Goal: Task Accomplishment & Management: Manage account settings

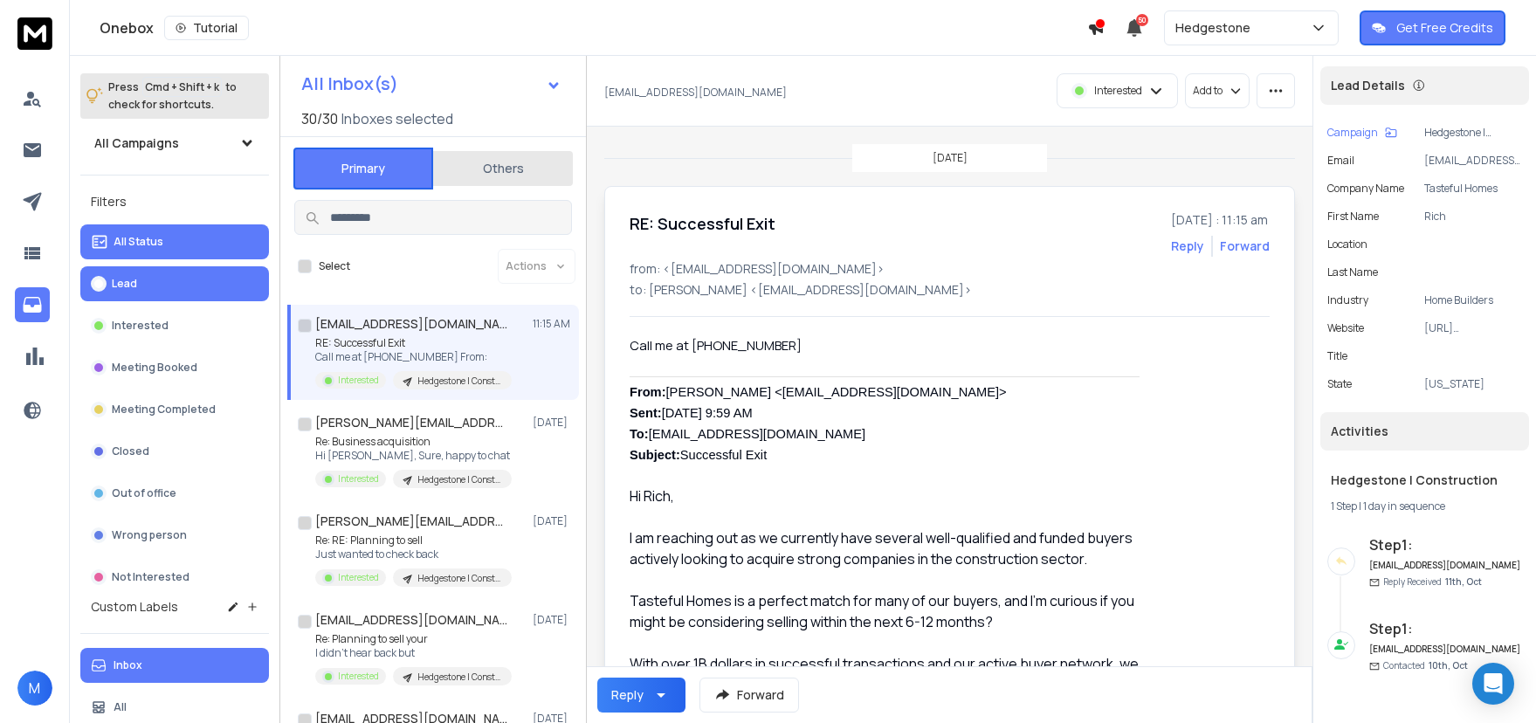
scroll to position [3, 0]
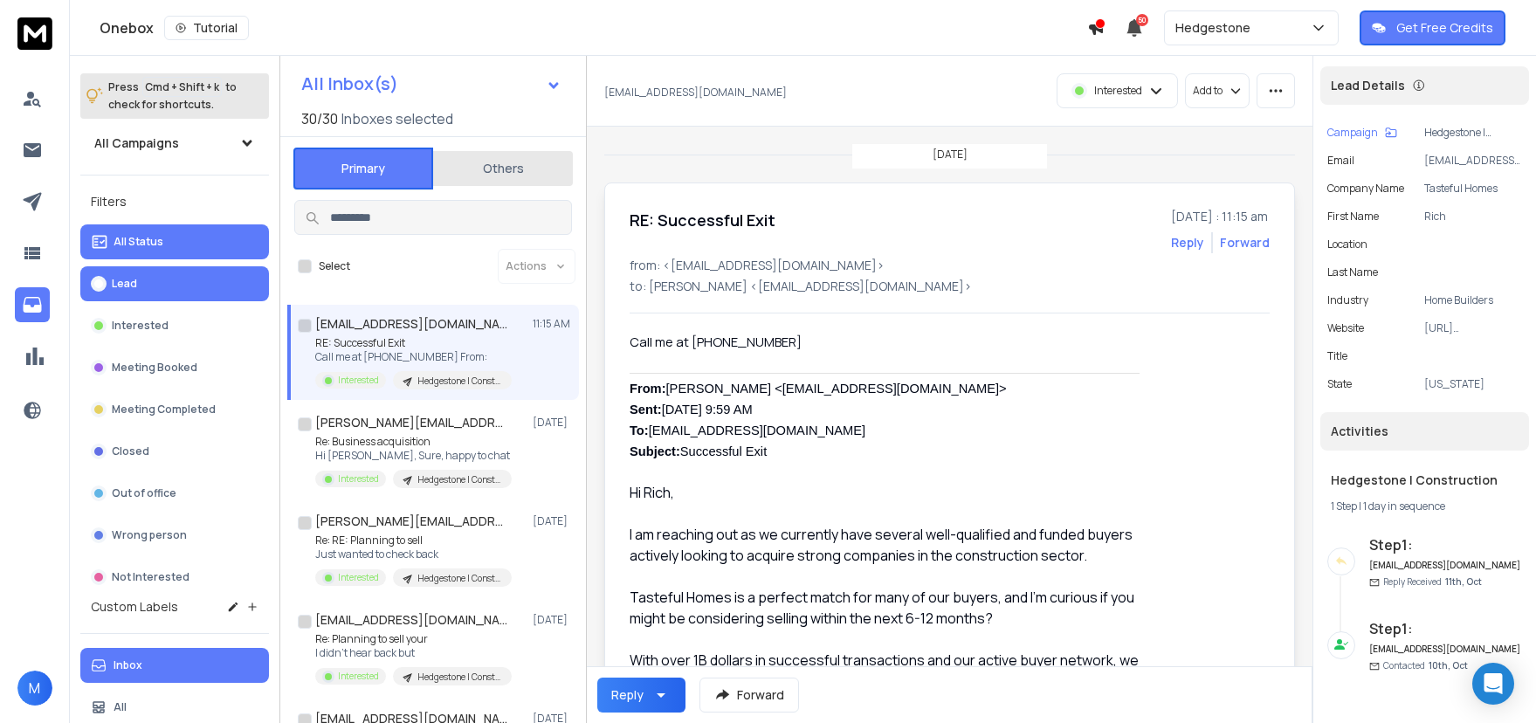
click at [162, 286] on button "Lead" at bounding box center [174, 283] width 189 height 35
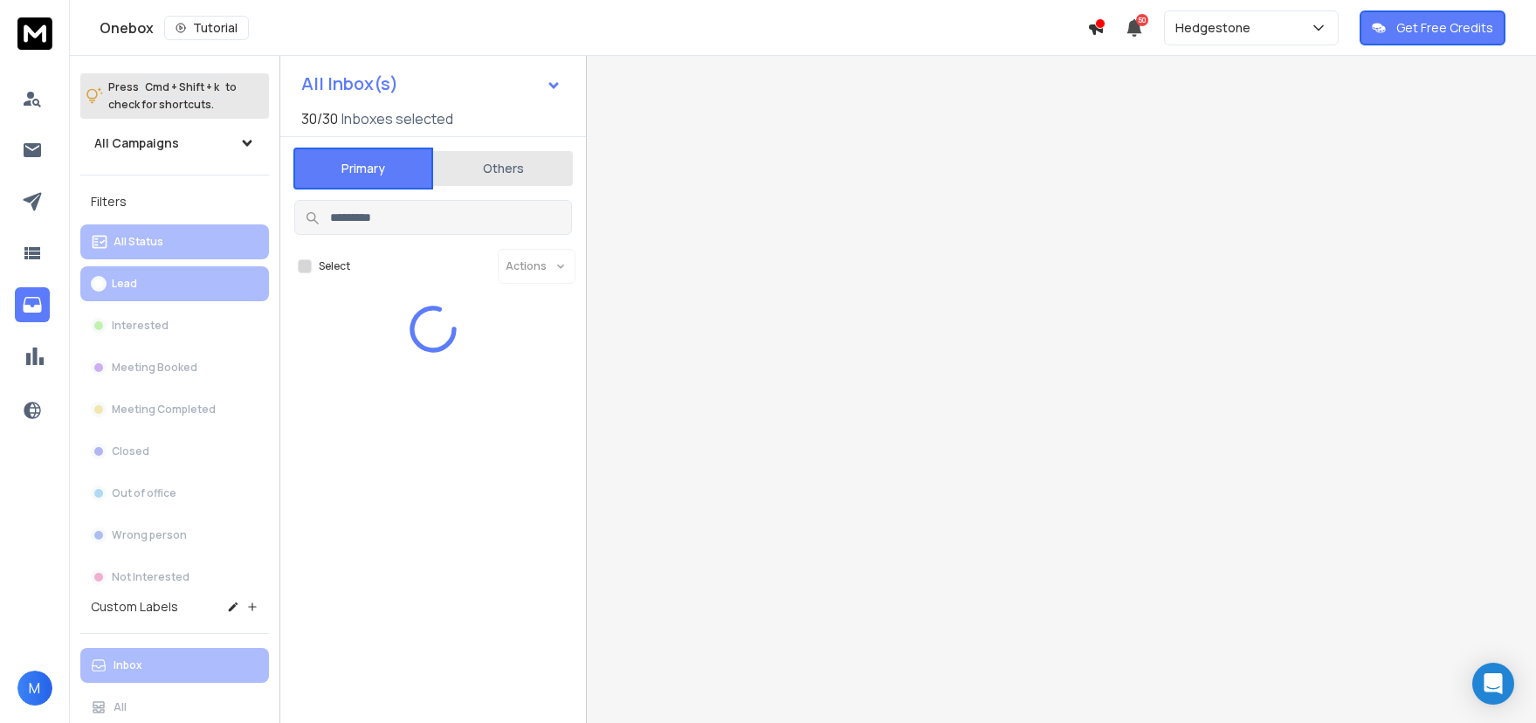
click at [150, 240] on p "All Status" at bounding box center [139, 242] width 50 height 14
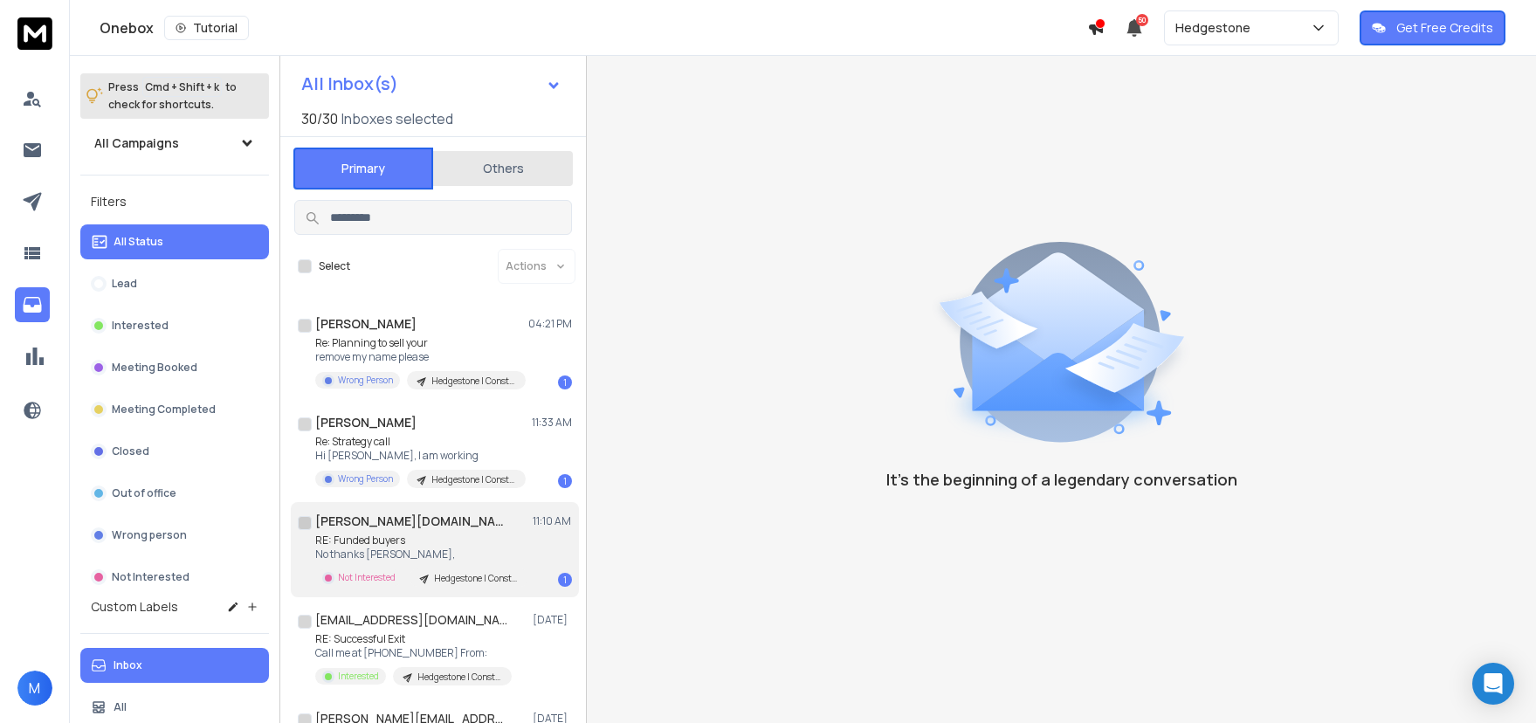
click at [444, 525] on h1 "[PERSON_NAME][DOMAIN_NAME]" at bounding box center [411, 521] width 192 height 17
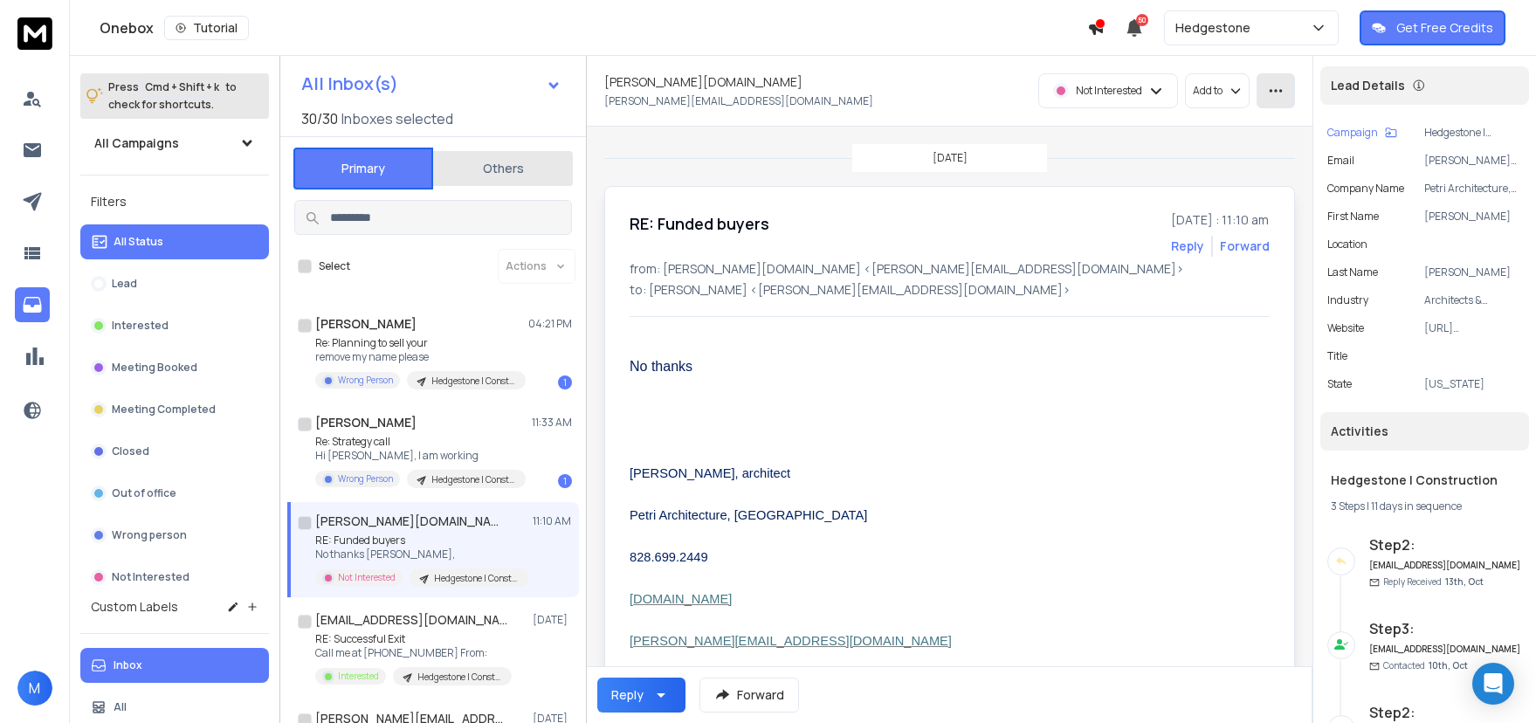
click at [1281, 93] on icon "button" at bounding box center [1276, 91] width 16 height 16
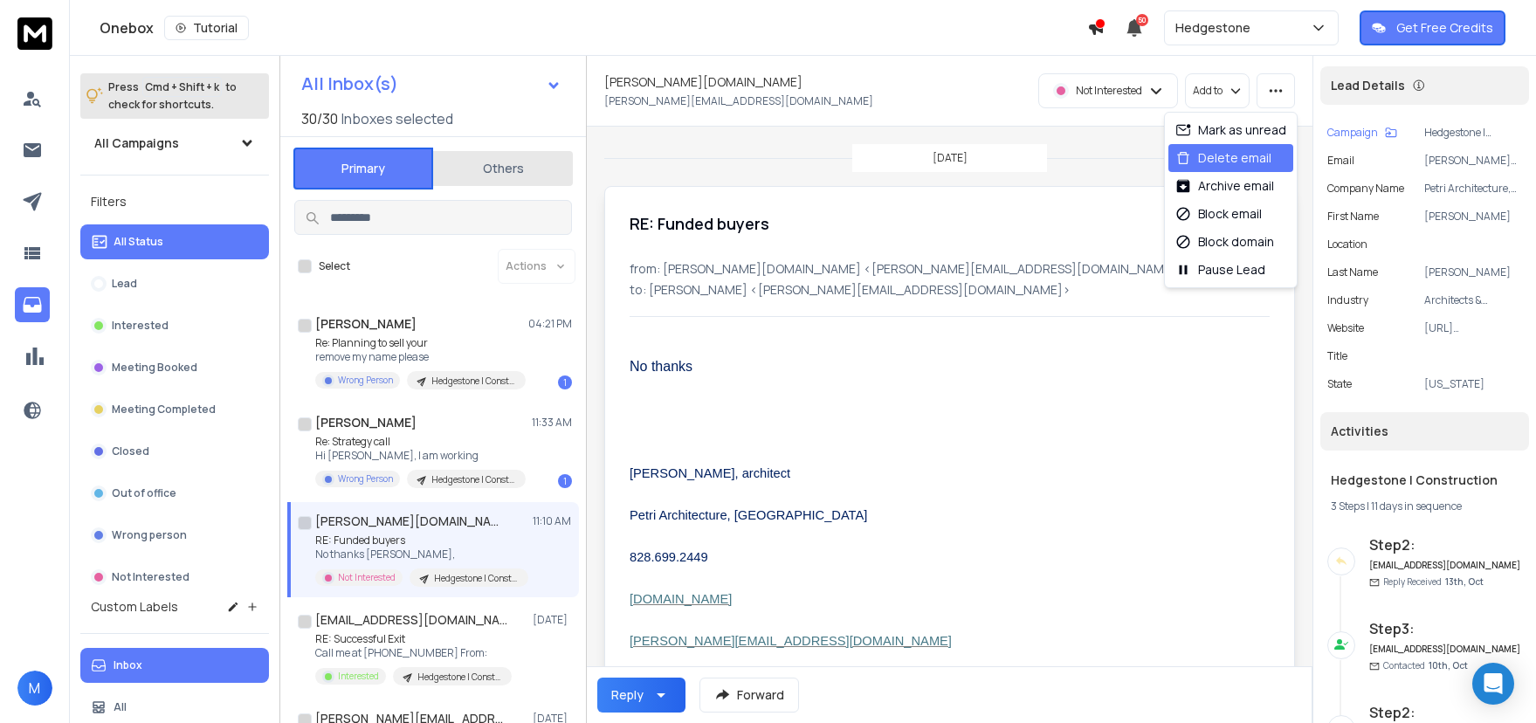
click at [1238, 155] on div "Delete email" at bounding box center [1223, 157] width 96 height 17
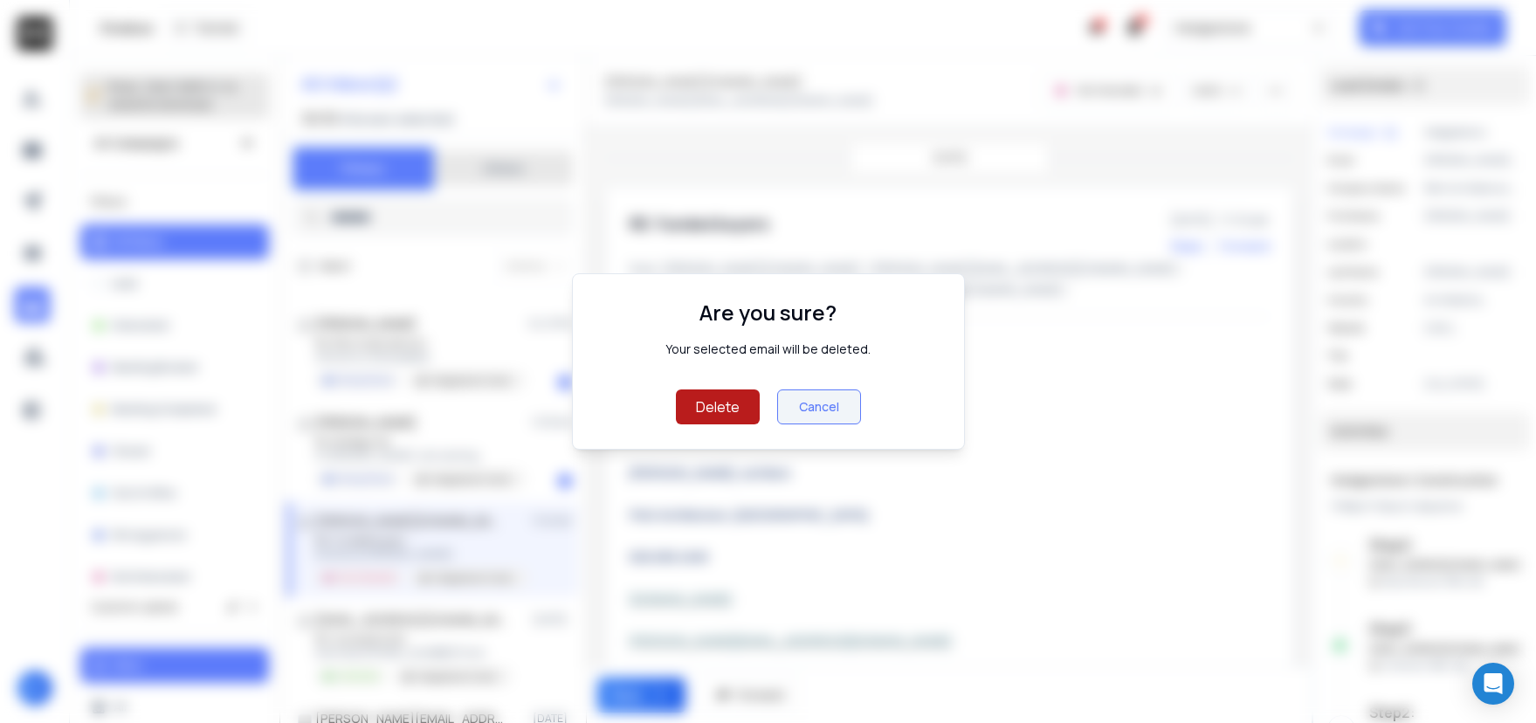
click at [719, 408] on button "Delete" at bounding box center [718, 406] width 84 height 35
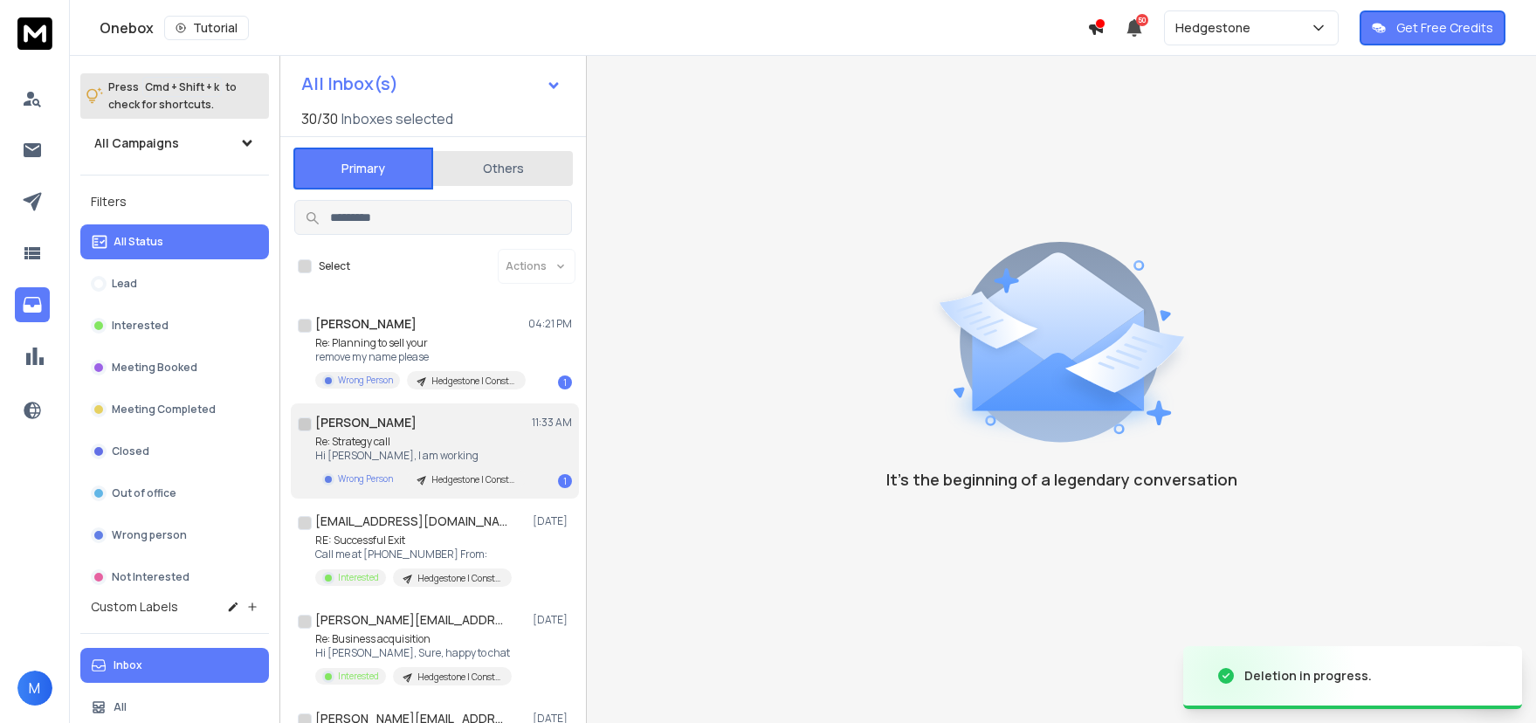
click at [487, 442] on p "Re: Strategy call" at bounding box center [420, 442] width 210 height 14
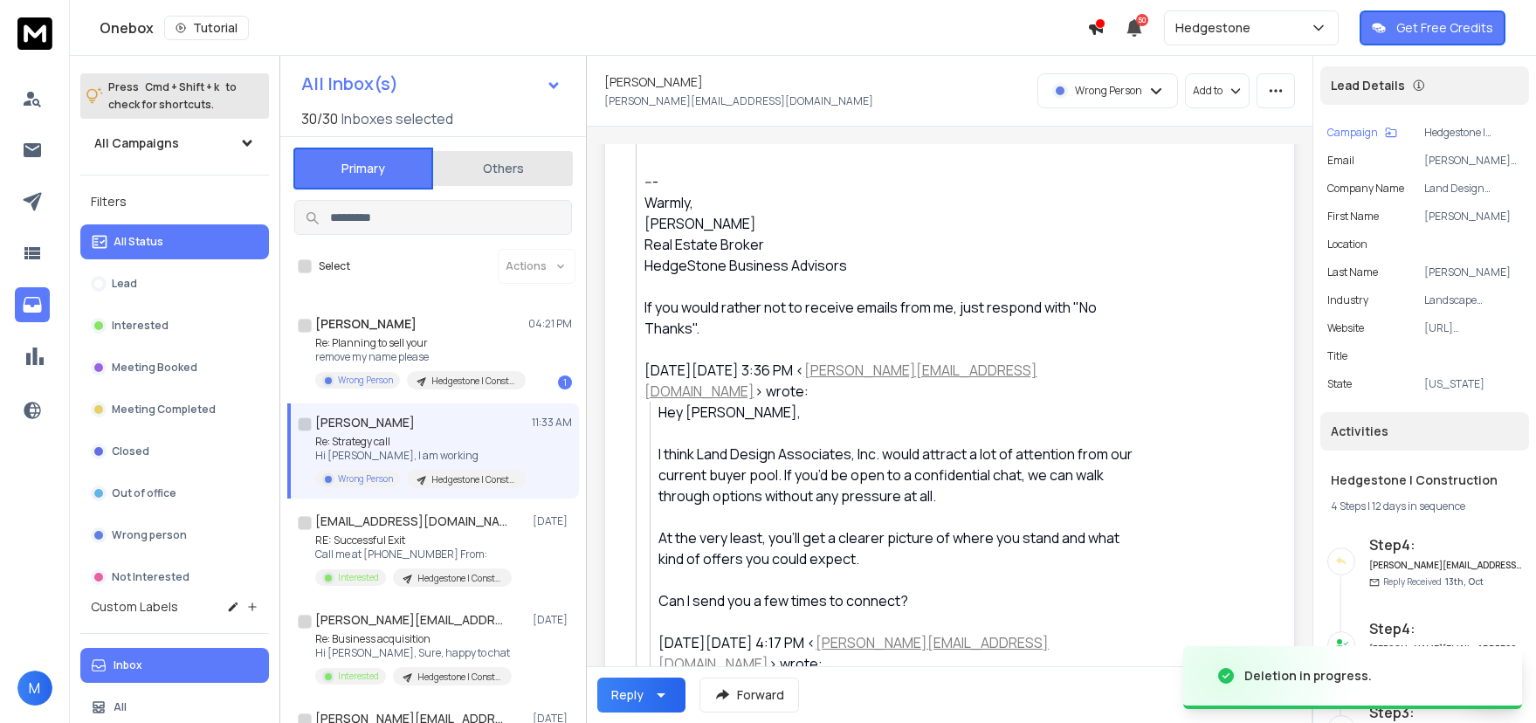
scroll to position [431, 0]
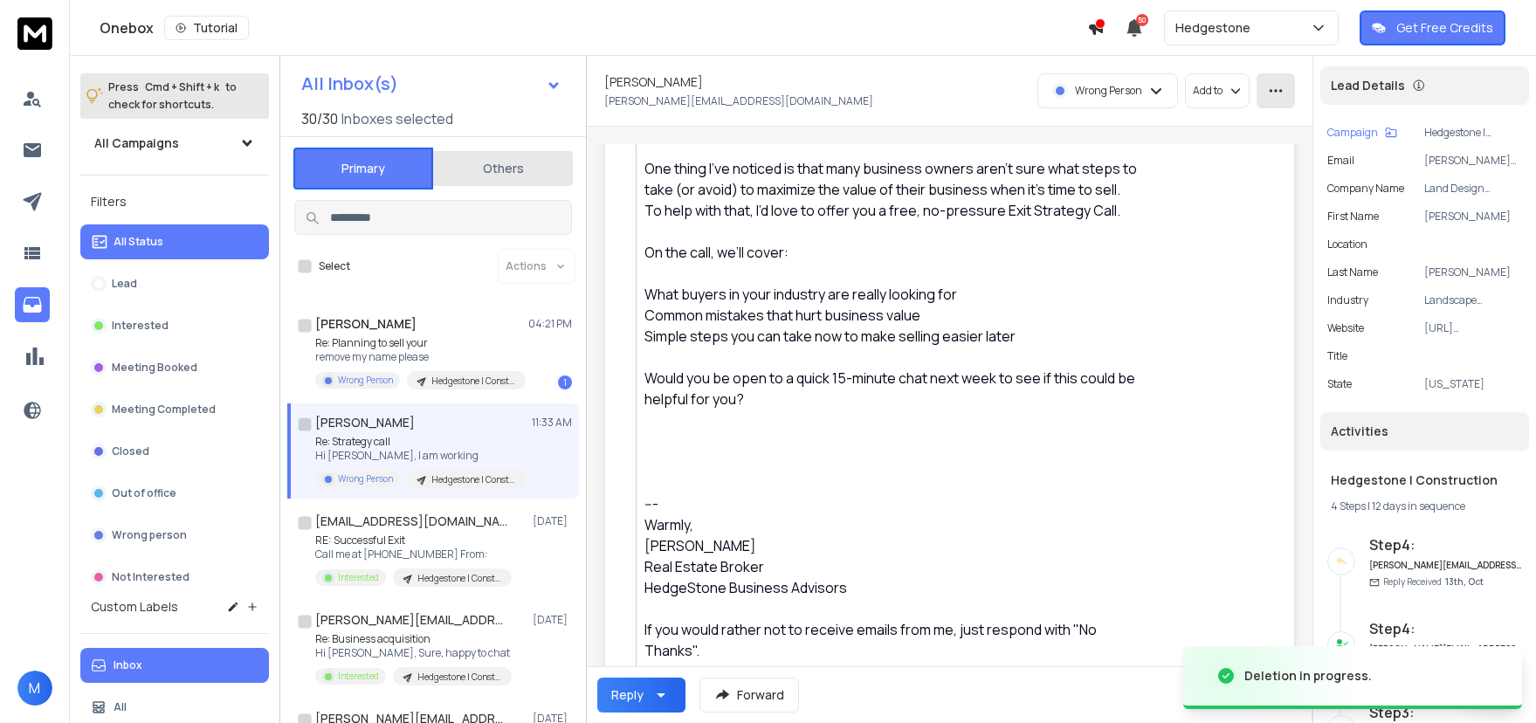
click at [1279, 92] on icon "button" at bounding box center [1276, 91] width 16 height 16
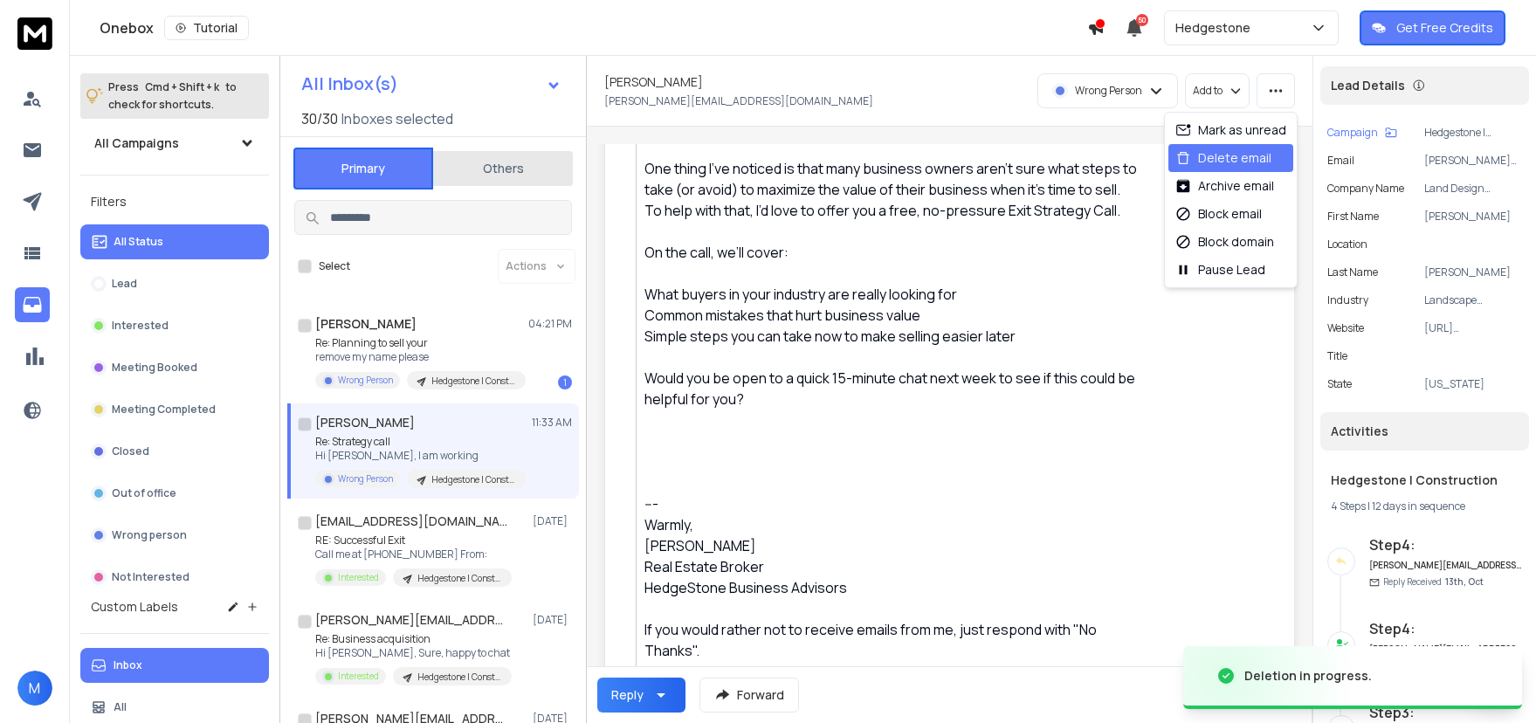
click at [1230, 159] on div "Delete email" at bounding box center [1223, 157] width 96 height 17
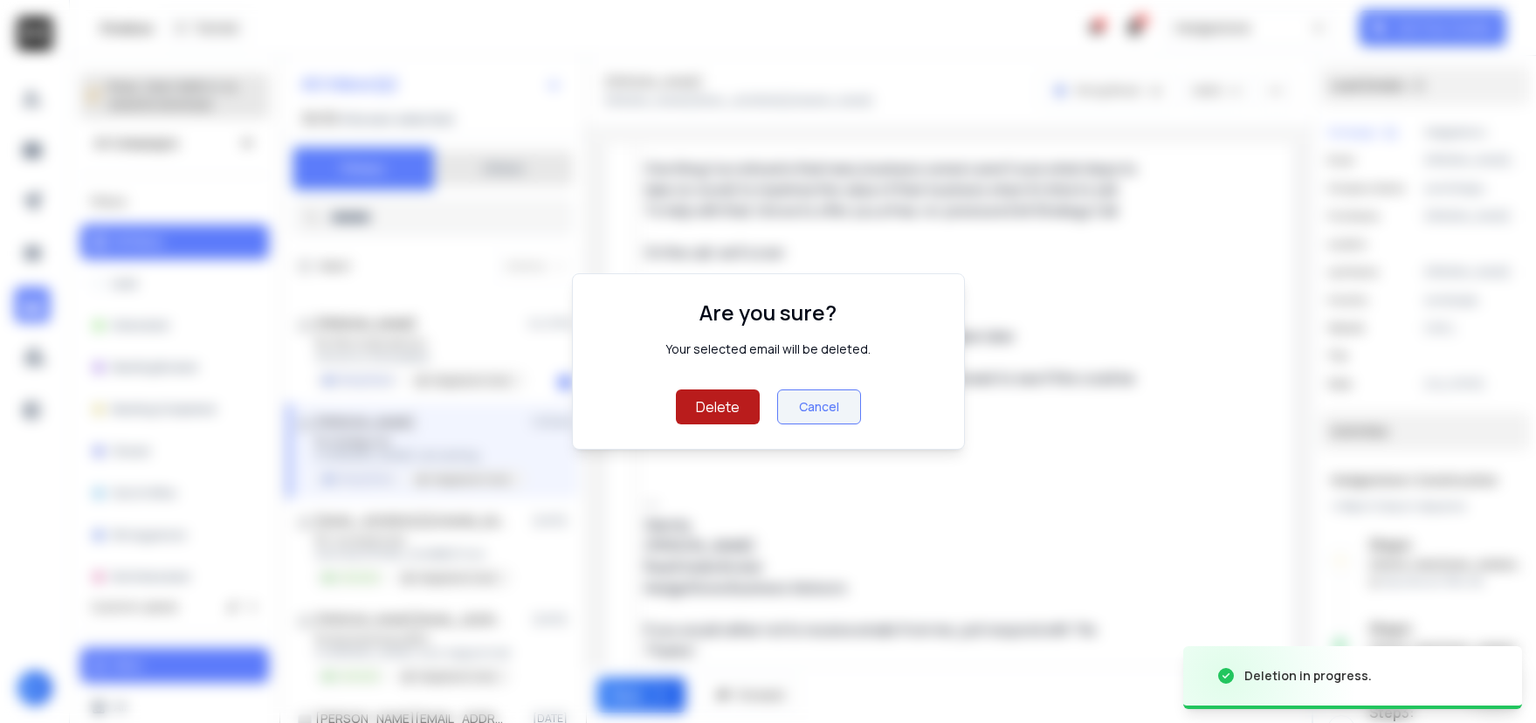
click at [738, 401] on button "Delete" at bounding box center [718, 406] width 84 height 35
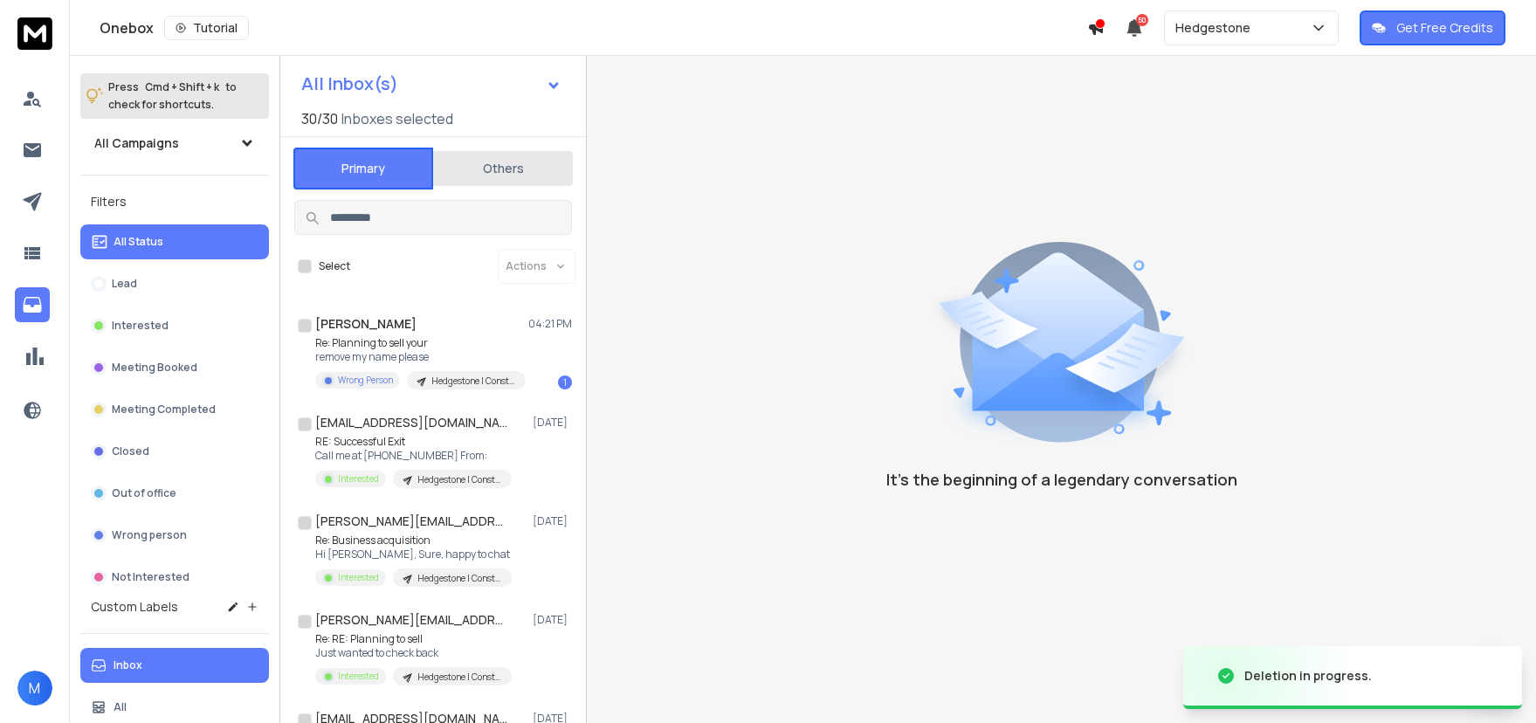
scroll to position [0, 0]
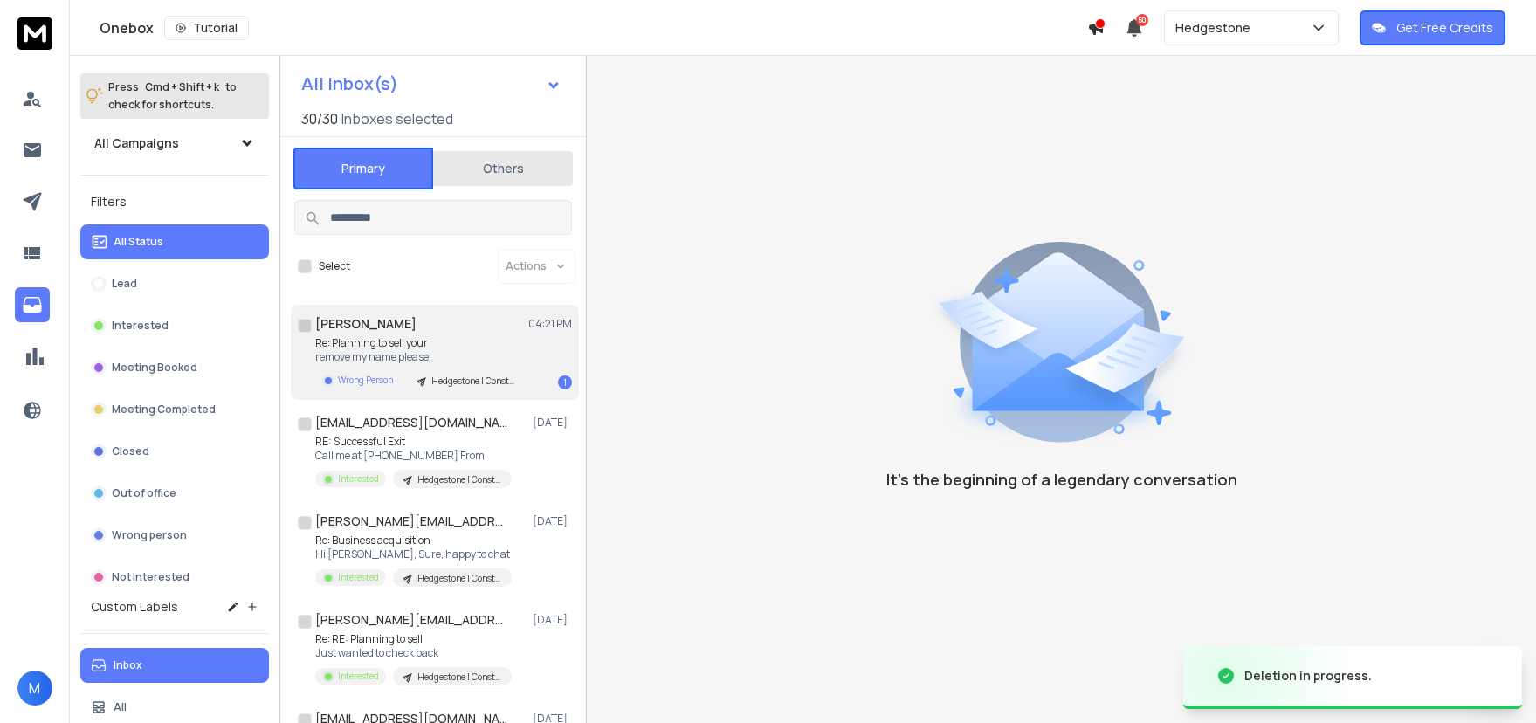
click at [415, 314] on div "[PERSON_NAME] 04:21 PM Re: Planning to sell your remove my name please Wrong Pe…" at bounding box center [435, 352] width 288 height 95
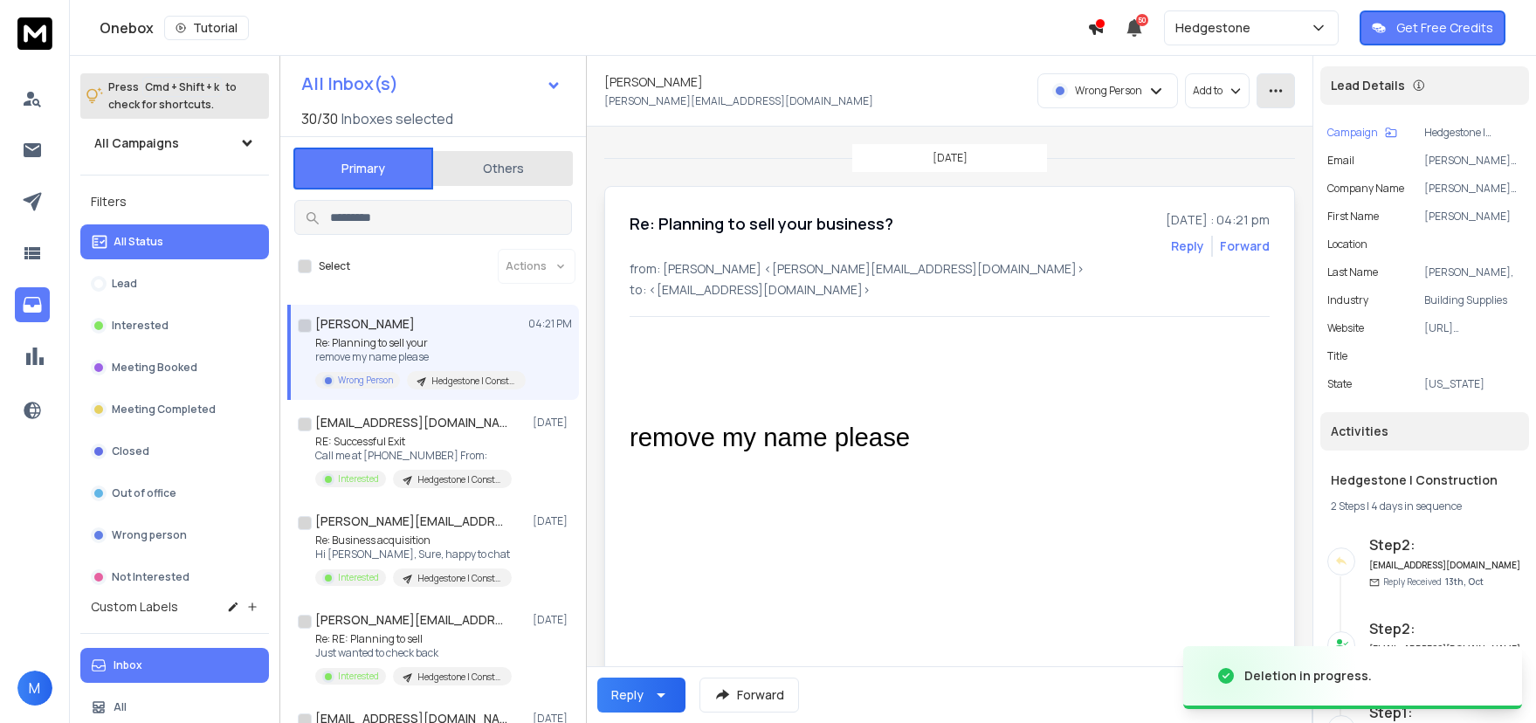
click at [1284, 89] on button "button" at bounding box center [1276, 90] width 38 height 35
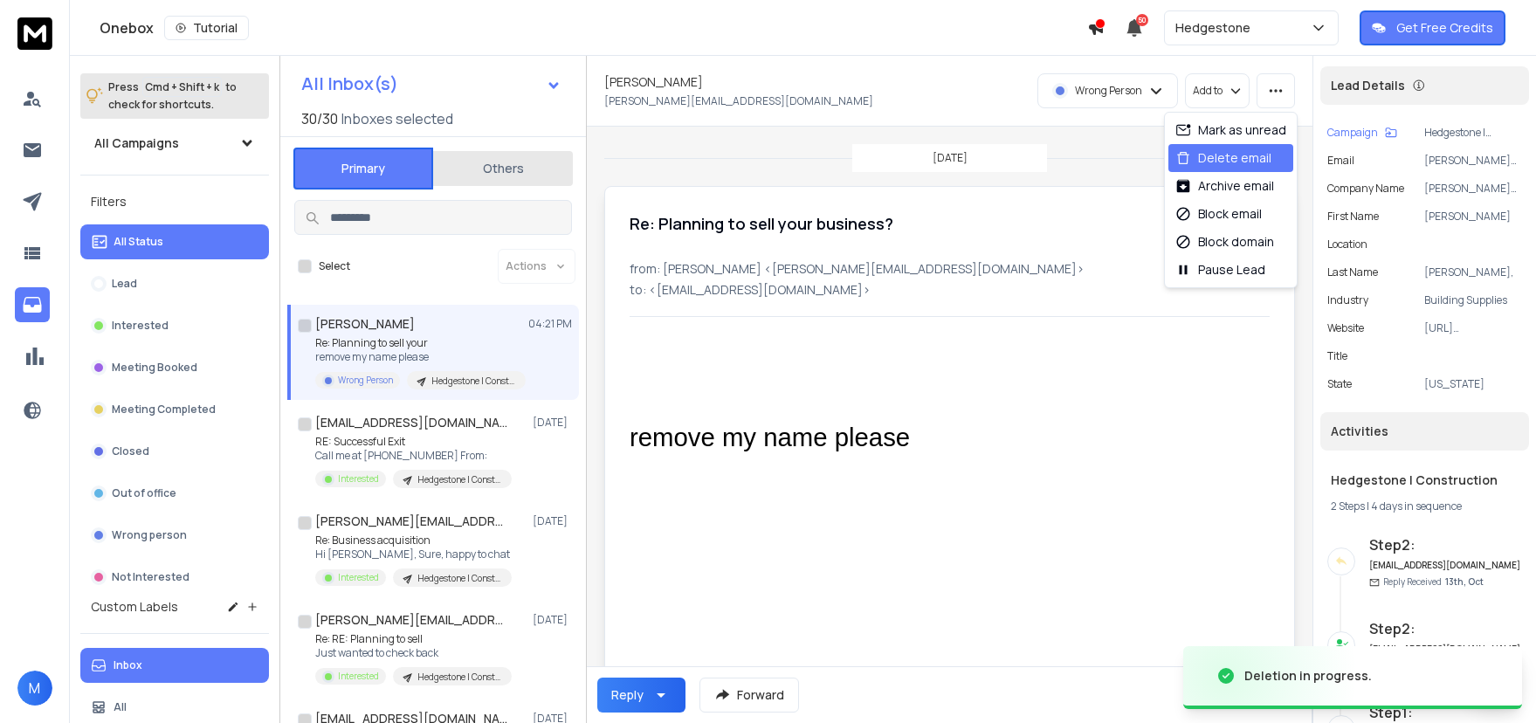
click at [1234, 149] on div "Delete email" at bounding box center [1223, 157] width 96 height 17
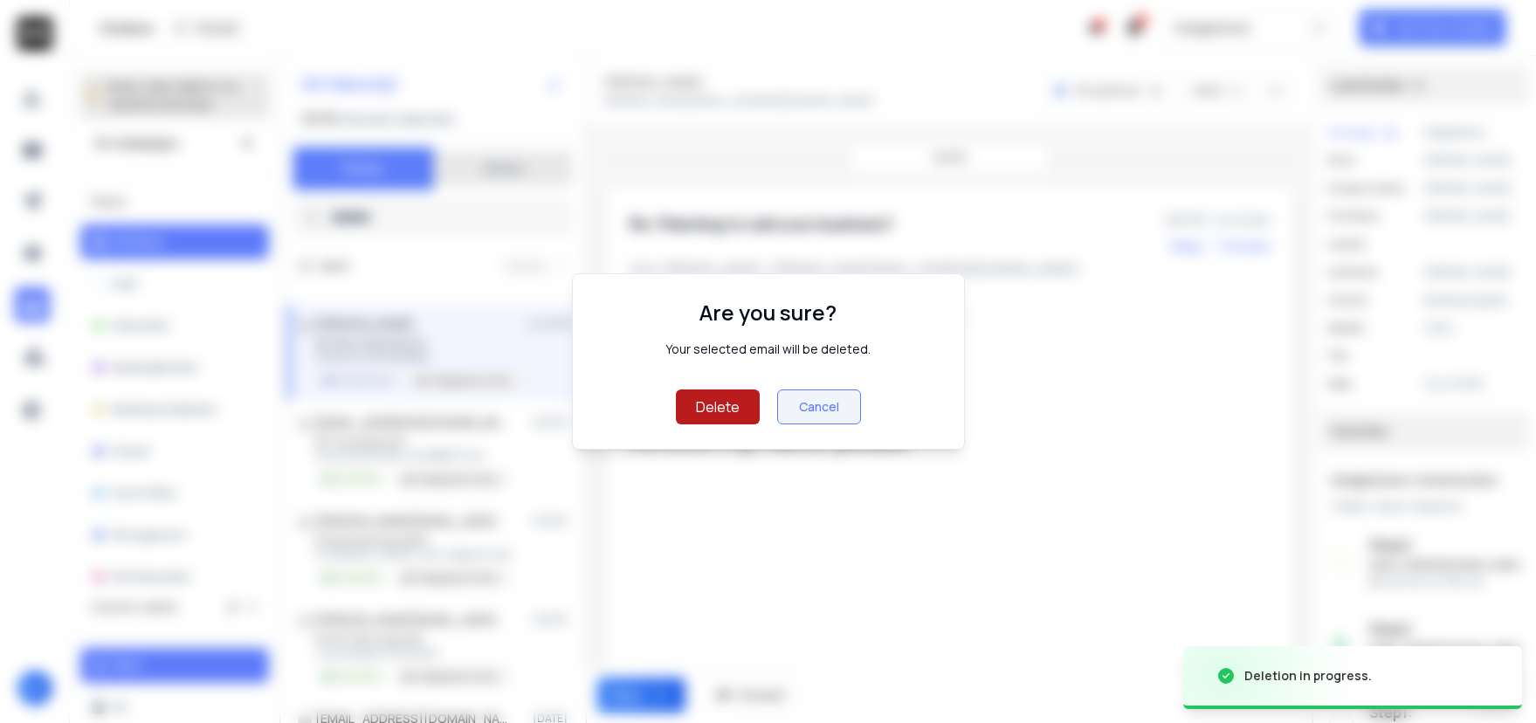
click at [736, 399] on button "Delete" at bounding box center [718, 406] width 84 height 35
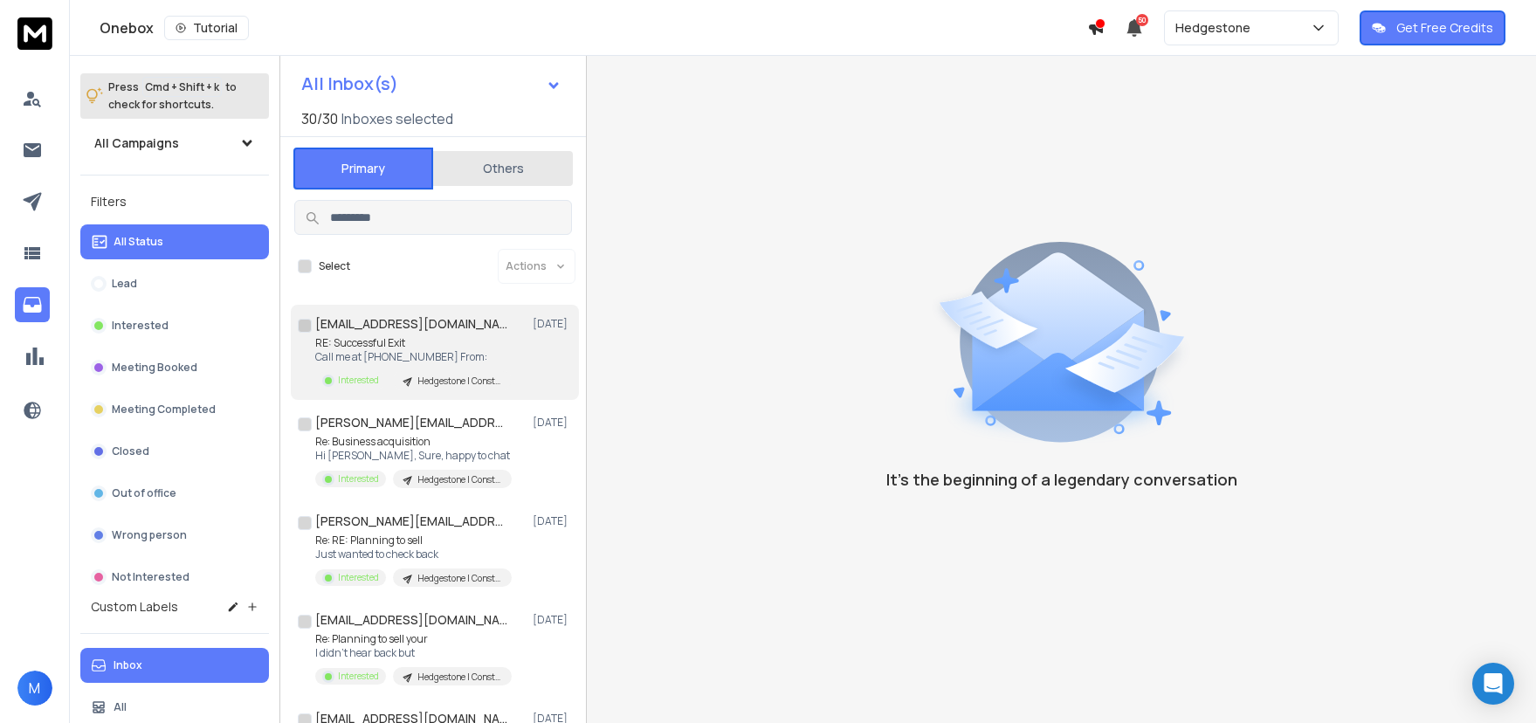
click at [433, 332] on h1 "[EMAIL_ADDRESS][DOMAIN_NAME]" at bounding box center [411, 323] width 192 height 17
